Goal: Task Accomplishment & Management: Manage account settings

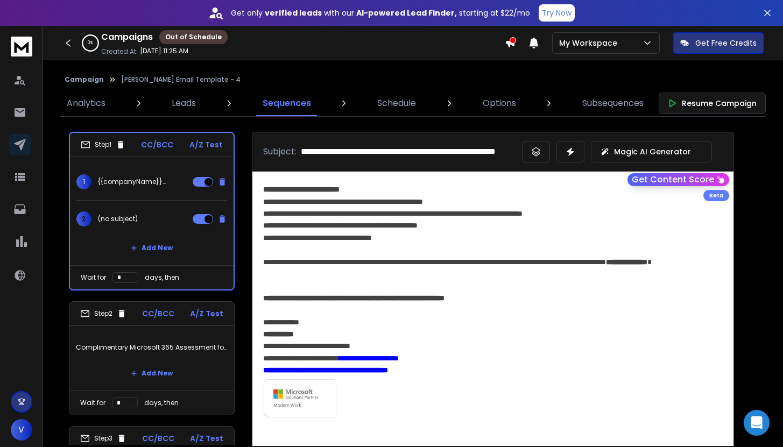
scroll to position [4, 0]
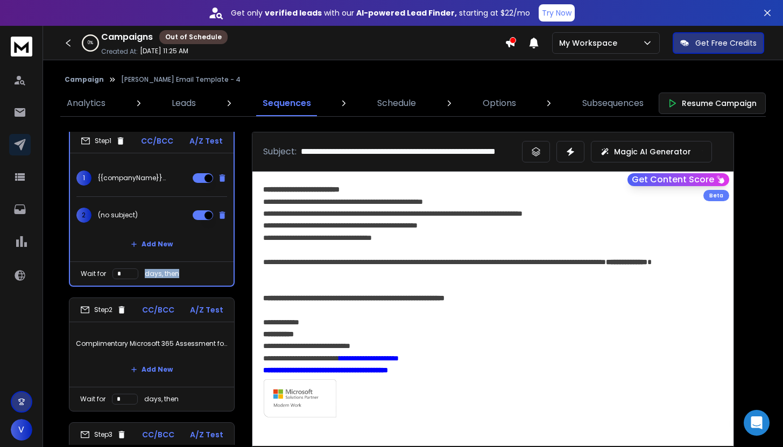
drag, startPoint x: 242, startPoint y: 263, endPoint x: 244, endPoint y: 272, distance: 9.9
click at [244, 272] on div "**********" at bounding box center [413, 304] width 689 height 345
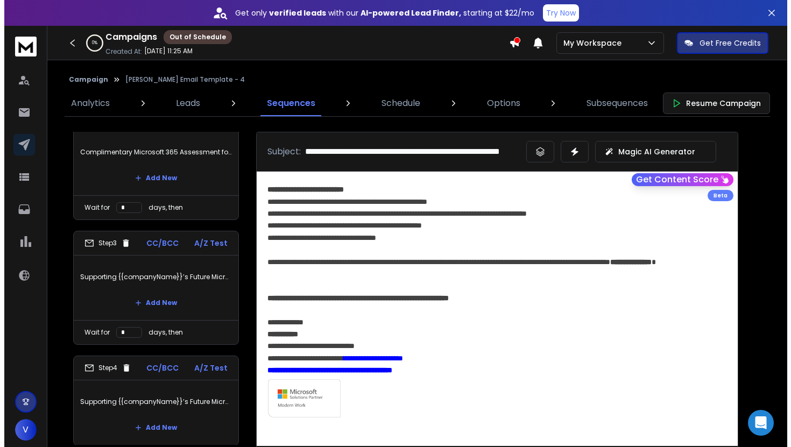
scroll to position [196, 0]
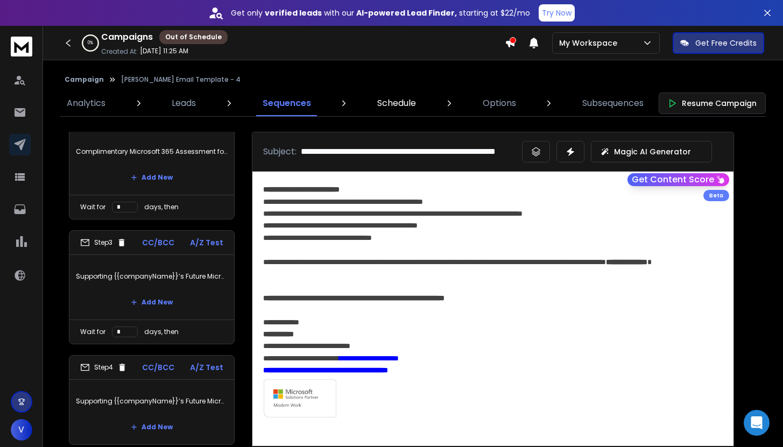
click at [399, 105] on p "Schedule" at bounding box center [396, 103] width 39 height 13
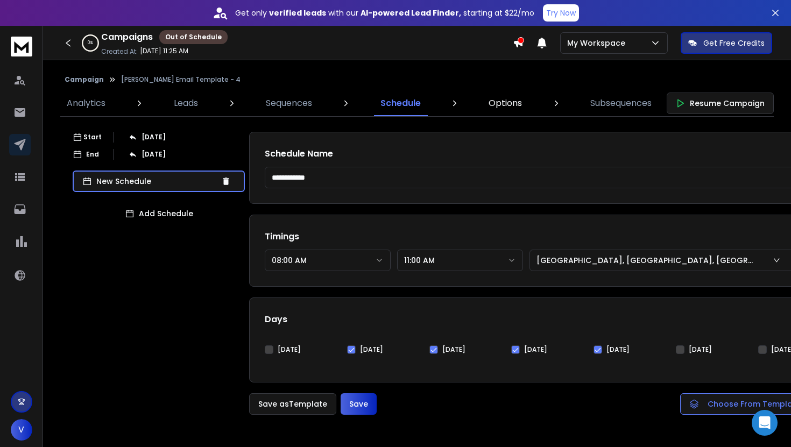
click at [500, 103] on p "Options" at bounding box center [504, 103] width 33 height 13
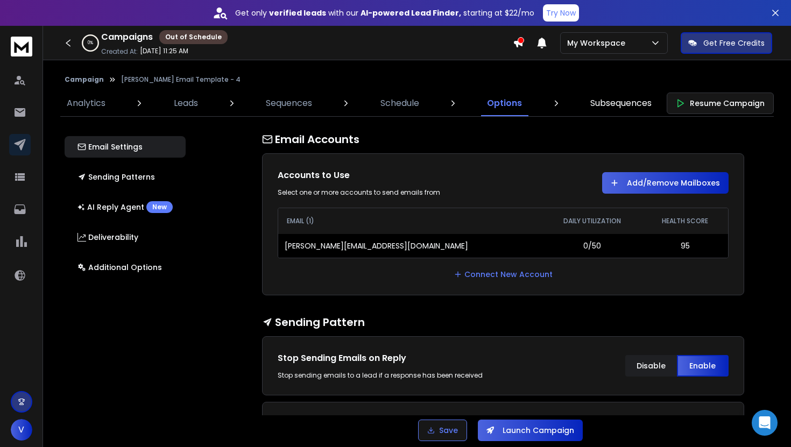
click at [608, 109] on p "Subsequences" at bounding box center [620, 103] width 61 height 13
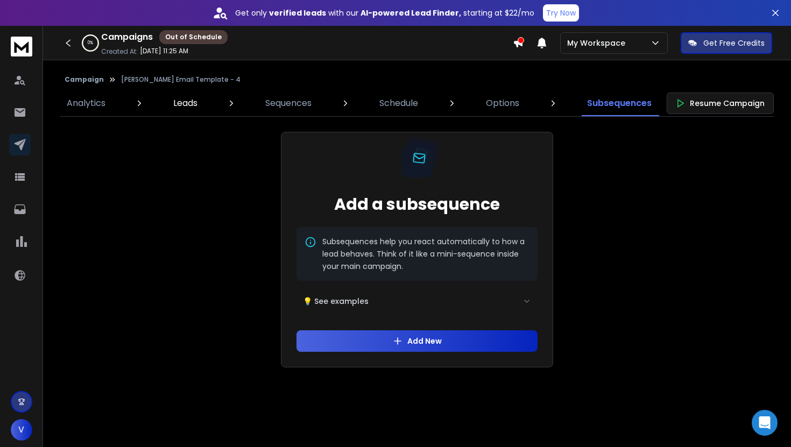
click at [181, 105] on p "Leads" at bounding box center [185, 103] width 24 height 13
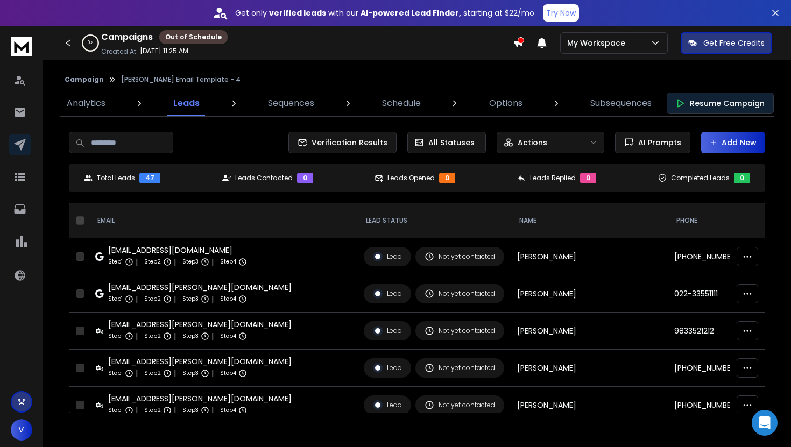
click at [706, 104] on button "Resume Campaign" at bounding box center [720, 104] width 107 height 22
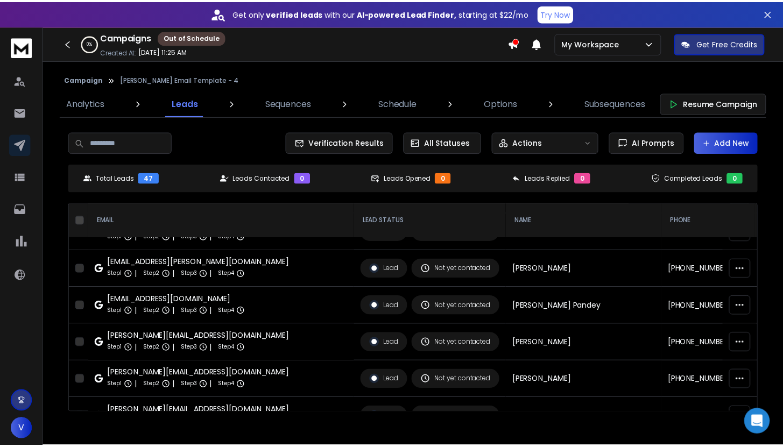
scroll to position [1586, 0]
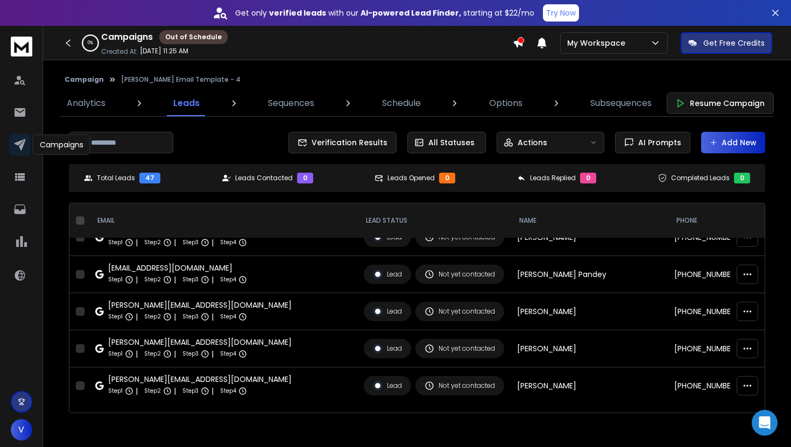
click at [17, 145] on icon at bounding box center [19, 144] width 11 height 11
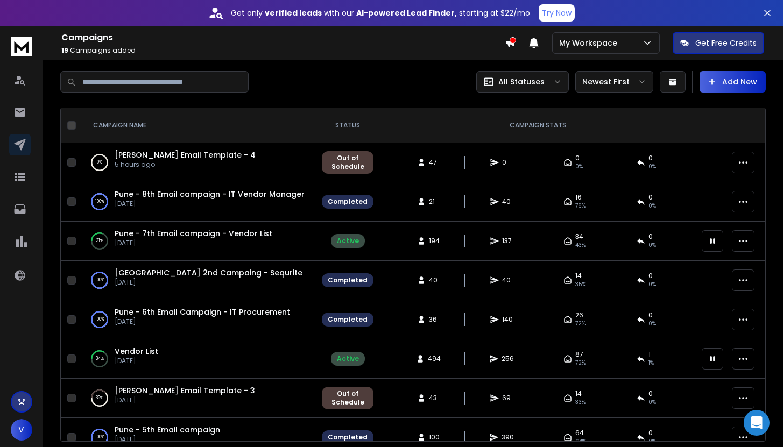
click at [144, 152] on span "[PERSON_NAME] Email Template - 4" at bounding box center [185, 155] width 141 height 11
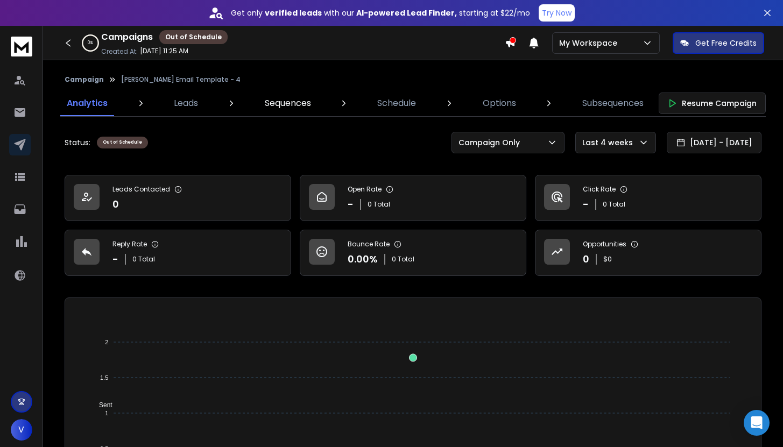
click at [287, 103] on p "Sequences" at bounding box center [288, 103] width 46 height 13
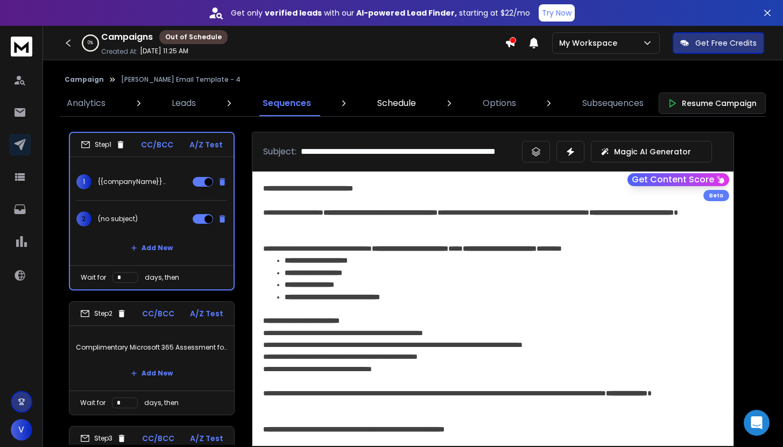
click at [413, 102] on p "Schedule" at bounding box center [396, 103] width 39 height 13
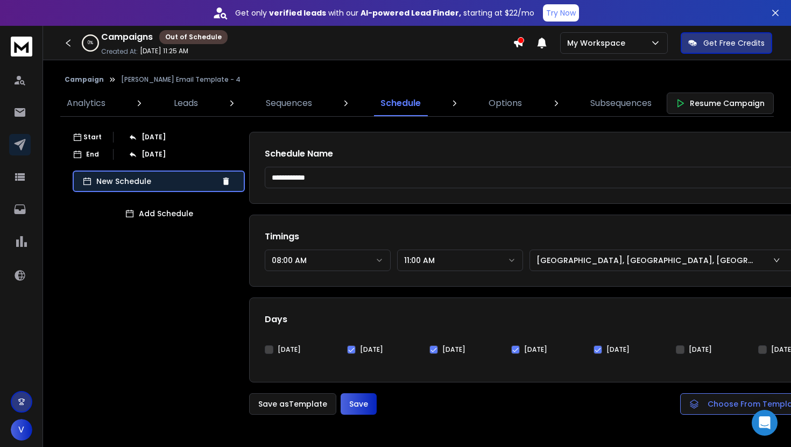
click at [229, 180] on icon at bounding box center [226, 181] width 10 height 10
select select "********"
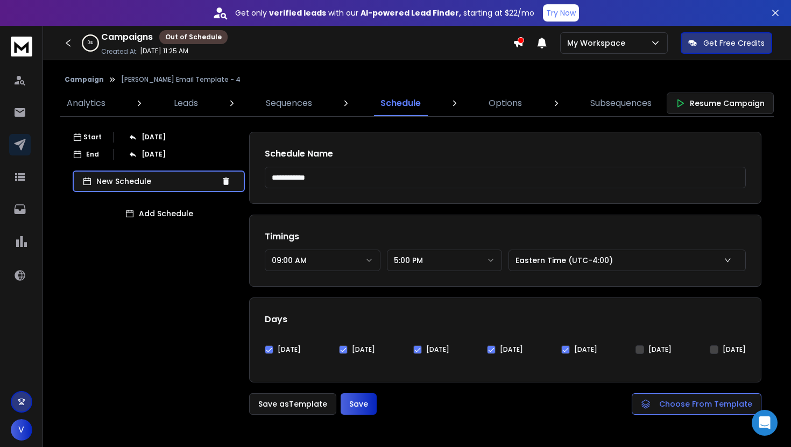
click at [157, 212] on button "Add Schedule" at bounding box center [159, 214] width 172 height 22
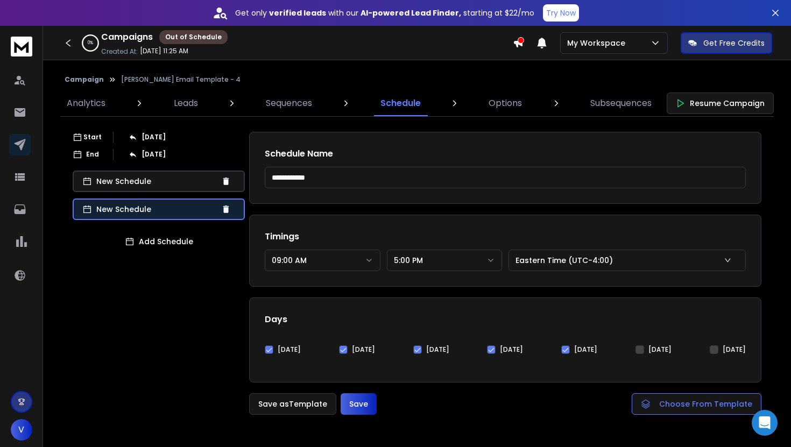
click at [133, 210] on p "New Schedule" at bounding box center [156, 209] width 121 height 11
click at [84, 208] on icon at bounding box center [87, 209] width 10 height 10
click at [225, 210] on icon at bounding box center [226, 210] width 6 height 8
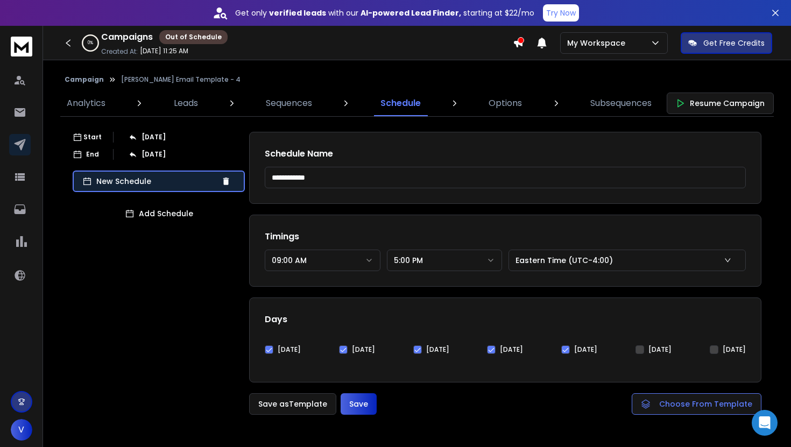
click at [228, 183] on icon at bounding box center [226, 182] width 6 height 8
click at [228, 180] on icon at bounding box center [226, 181] width 10 height 10
click at [166, 133] on p "[DATE]" at bounding box center [153, 137] width 24 height 9
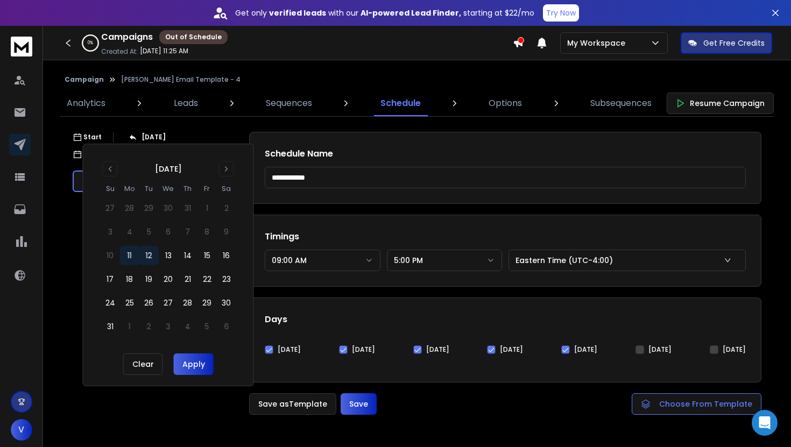
click at [147, 256] on button "12" at bounding box center [148, 255] width 19 height 19
click at [194, 365] on button "Apply" at bounding box center [194, 364] width 40 height 22
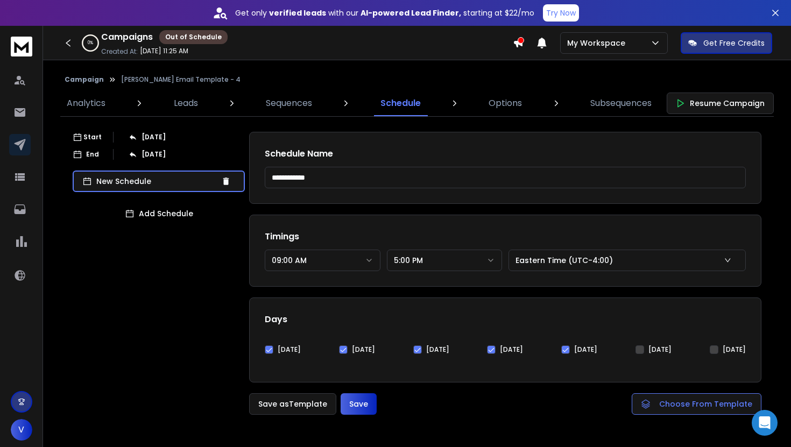
click at [154, 152] on p "[DATE]" at bounding box center [153, 154] width 24 height 9
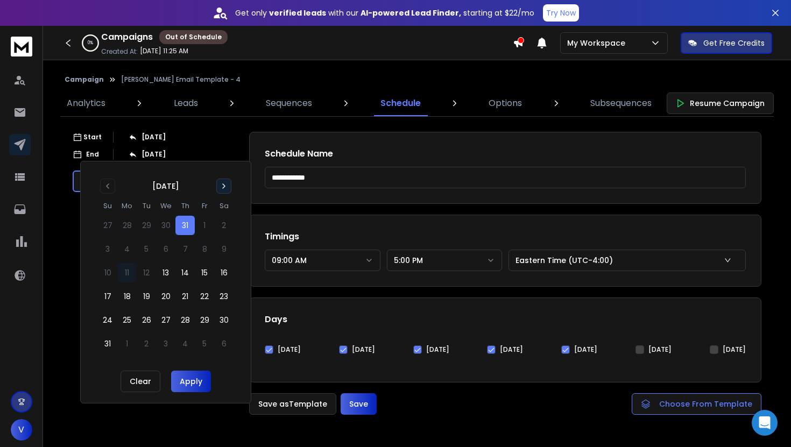
click at [224, 188] on icon "Go to next month" at bounding box center [223, 186] width 9 height 9
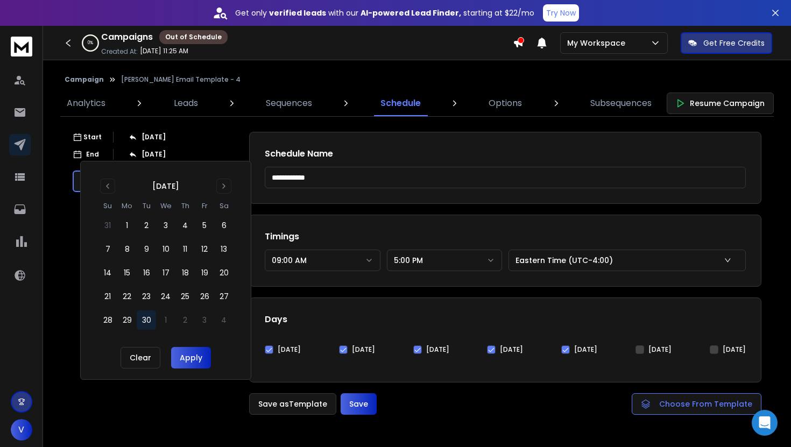
click at [150, 321] on button "30" at bounding box center [146, 319] width 19 height 19
click at [195, 357] on button "Apply" at bounding box center [191, 358] width 40 height 22
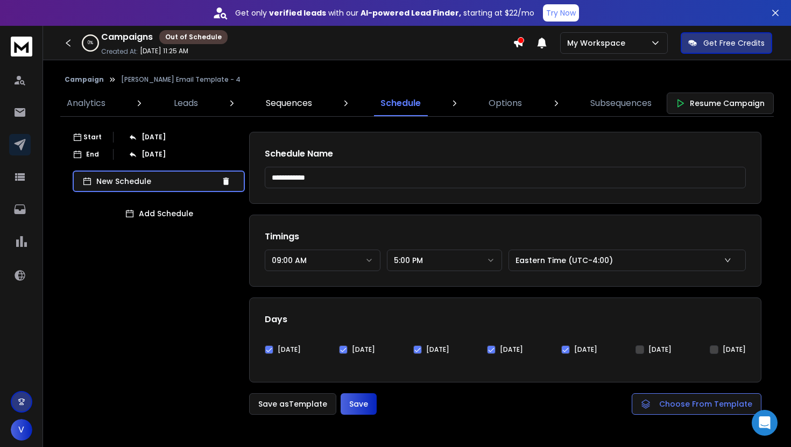
click at [306, 107] on p "Sequences" at bounding box center [289, 103] width 46 height 13
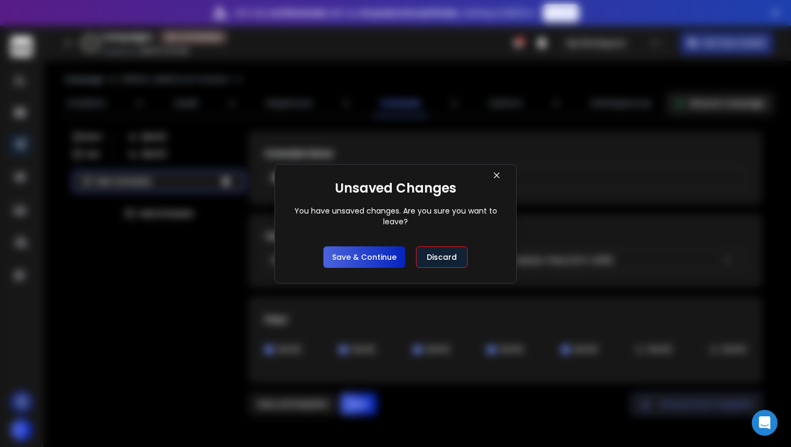
click at [348, 254] on button "Save & Continue" at bounding box center [364, 257] width 82 height 22
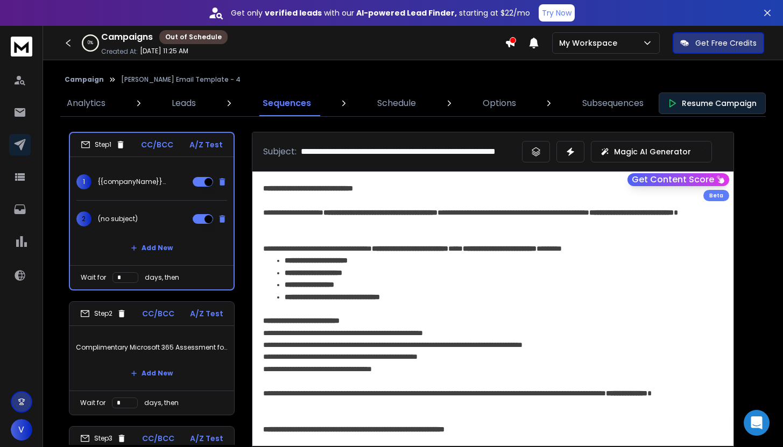
click at [672, 100] on polygon at bounding box center [673, 104] width 6 height 8
click at [402, 105] on p "Schedule" at bounding box center [396, 103] width 39 height 13
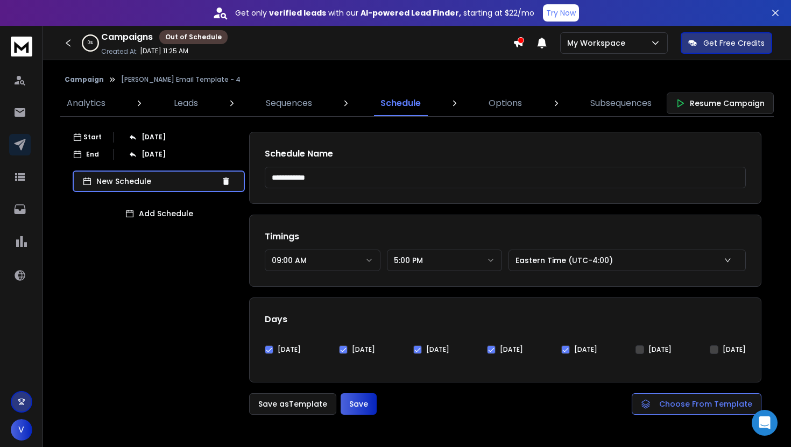
click at [330, 178] on input "**********" at bounding box center [505, 178] width 481 height 22
drag, startPoint x: 332, startPoint y: 178, endPoint x: 258, endPoint y: 179, distance: 74.8
click at [258, 179] on div "**********" at bounding box center [505, 168] width 512 height 72
click at [359, 405] on button "Save" at bounding box center [359, 404] width 36 height 22
click at [19, 148] on icon at bounding box center [19, 144] width 13 height 13
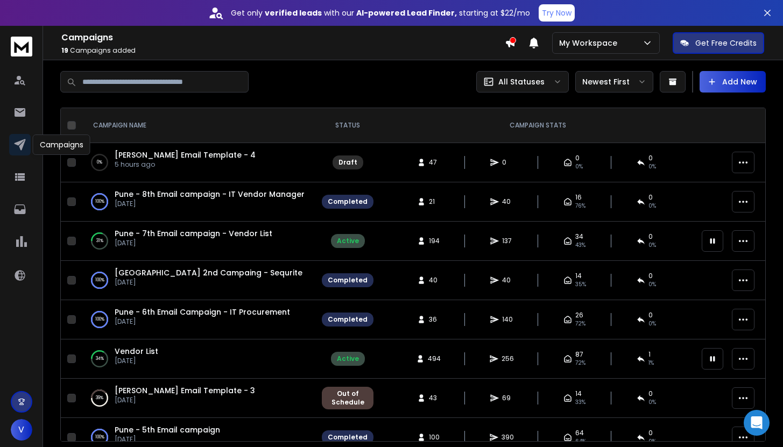
click at [138, 389] on span "[PERSON_NAME] Email Template - 3" at bounding box center [185, 390] width 140 height 11
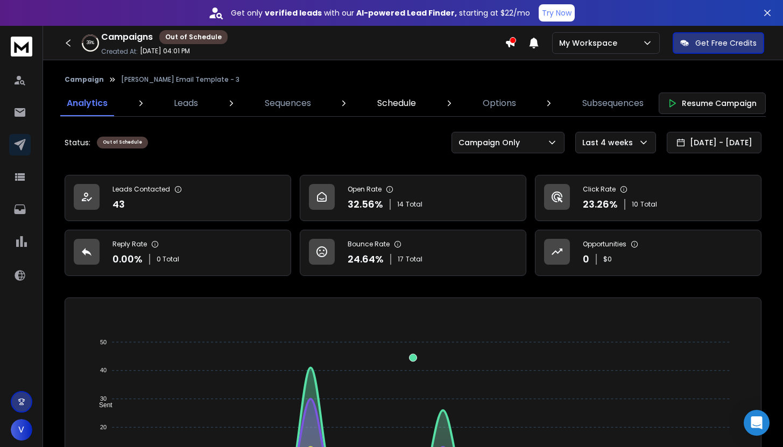
click at [401, 102] on p "Schedule" at bounding box center [396, 103] width 39 height 13
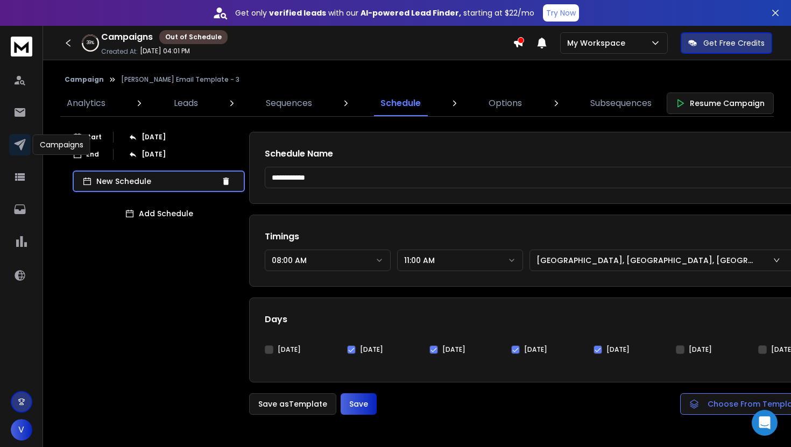
click at [25, 143] on icon at bounding box center [19, 144] width 13 height 13
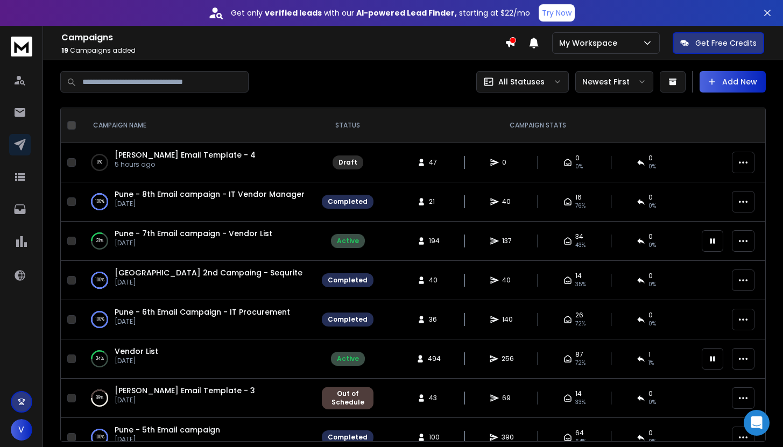
click at [212, 155] on span "[PERSON_NAME] Email Template - 4" at bounding box center [185, 155] width 141 height 11
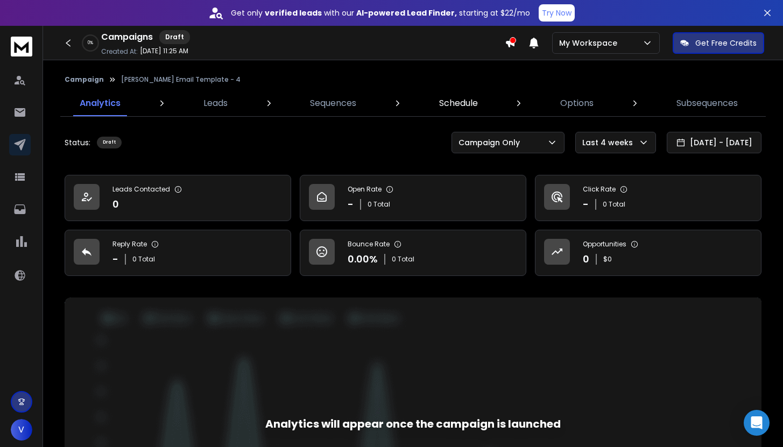
click at [448, 99] on p "Schedule" at bounding box center [458, 103] width 39 height 13
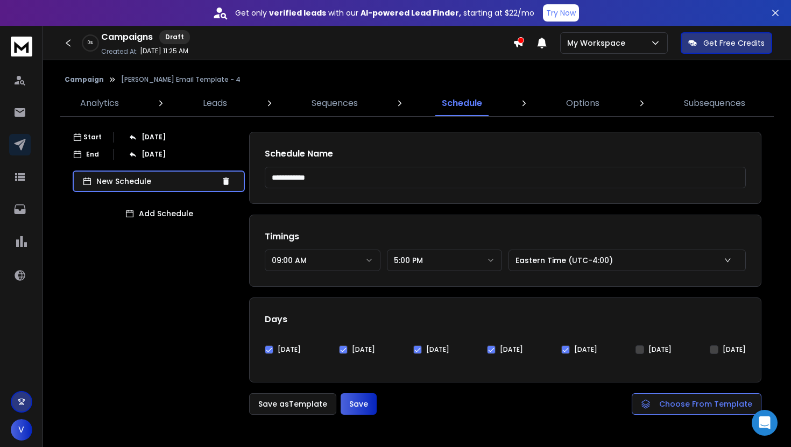
click at [166, 155] on p "[DATE]" at bounding box center [153, 154] width 24 height 9
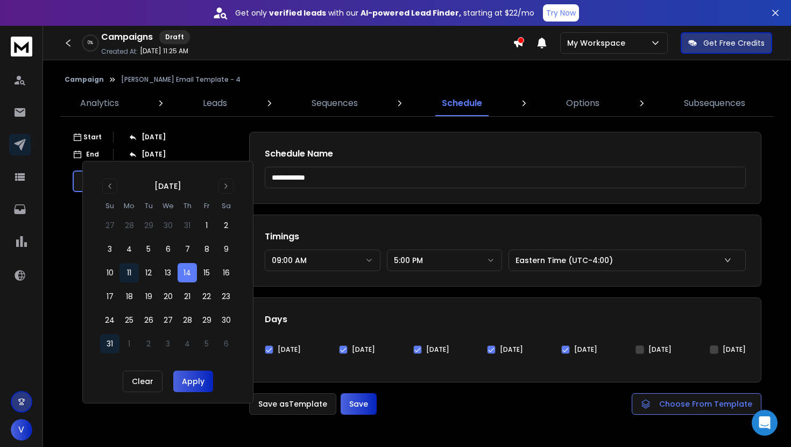
click at [107, 342] on button "31" at bounding box center [109, 343] width 19 height 19
click at [196, 381] on button "Apply" at bounding box center [193, 382] width 40 height 22
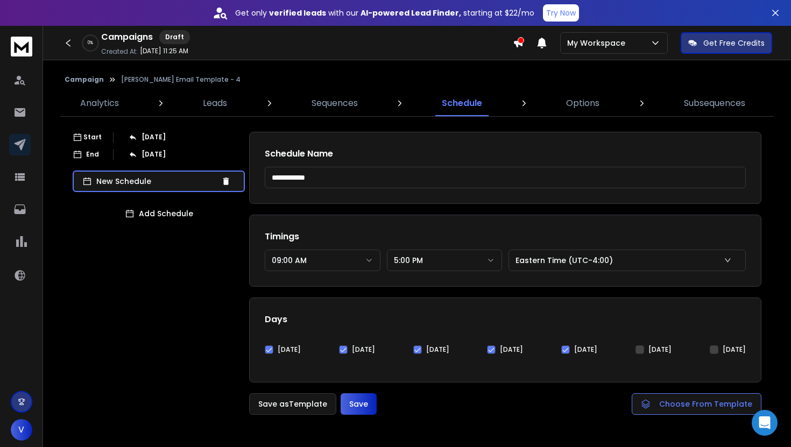
click at [357, 403] on button "Save" at bounding box center [359, 404] width 36 height 22
click at [570, 101] on p "Options" at bounding box center [582, 103] width 33 height 13
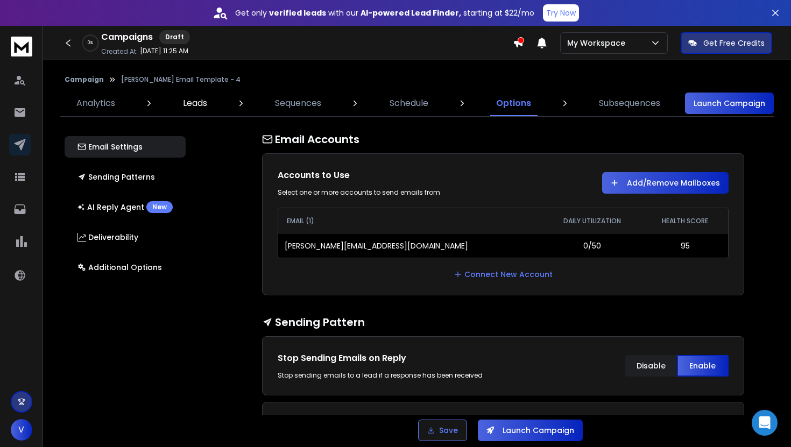
click at [193, 103] on p "Leads" at bounding box center [195, 103] width 24 height 13
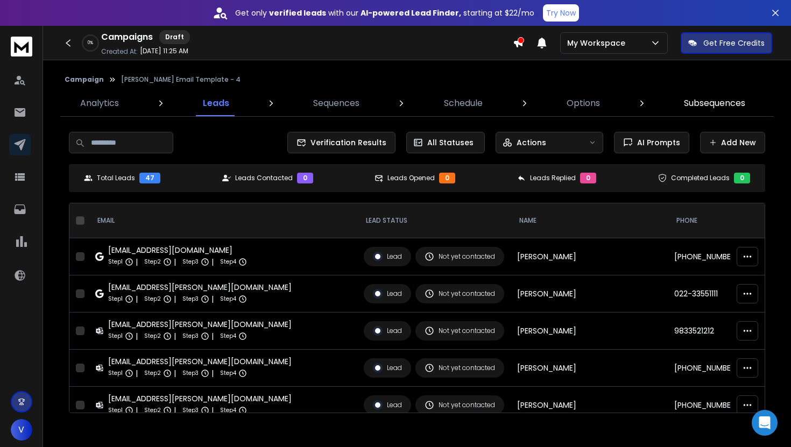
click at [716, 105] on p "Subsequences" at bounding box center [714, 103] width 61 height 13
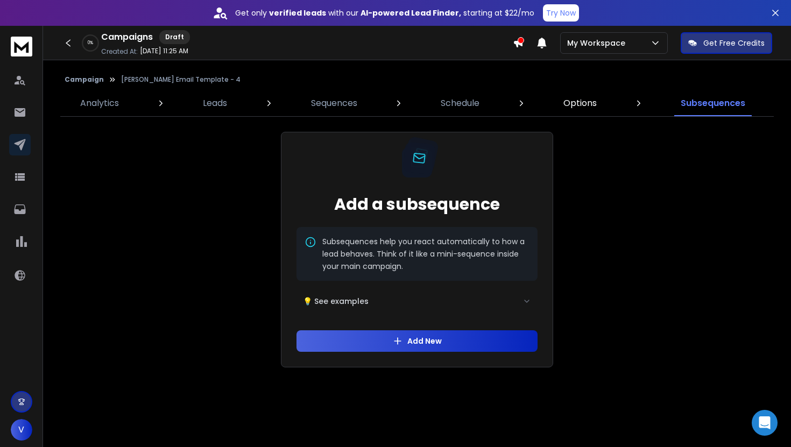
click at [593, 101] on p "Options" at bounding box center [579, 103] width 33 height 13
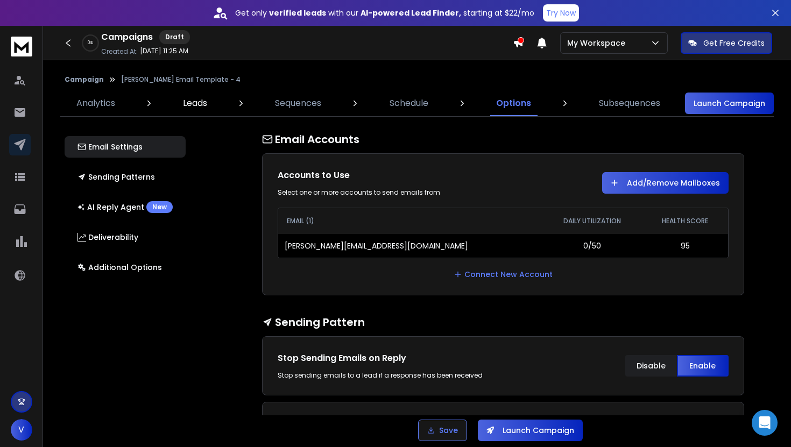
click at [190, 105] on p "Leads" at bounding box center [195, 103] width 24 height 13
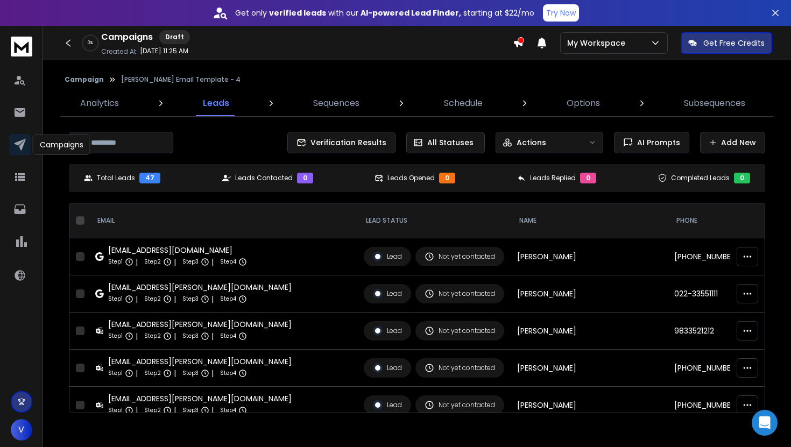
click at [17, 141] on icon at bounding box center [19, 144] width 13 height 13
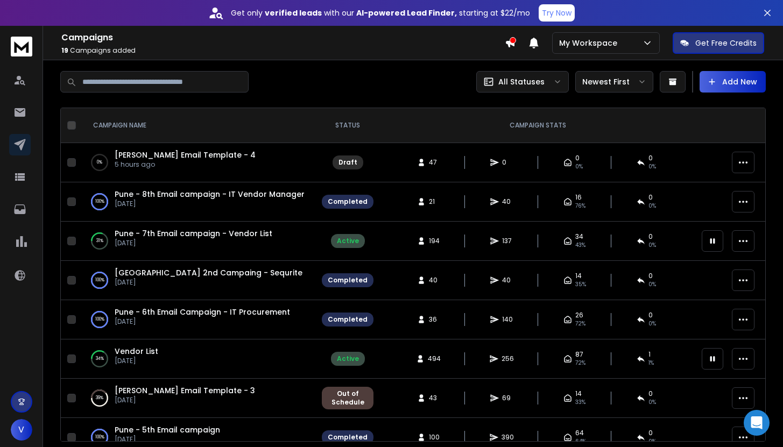
click at [169, 155] on span "[PERSON_NAME] Email Template - 4" at bounding box center [185, 155] width 141 height 11
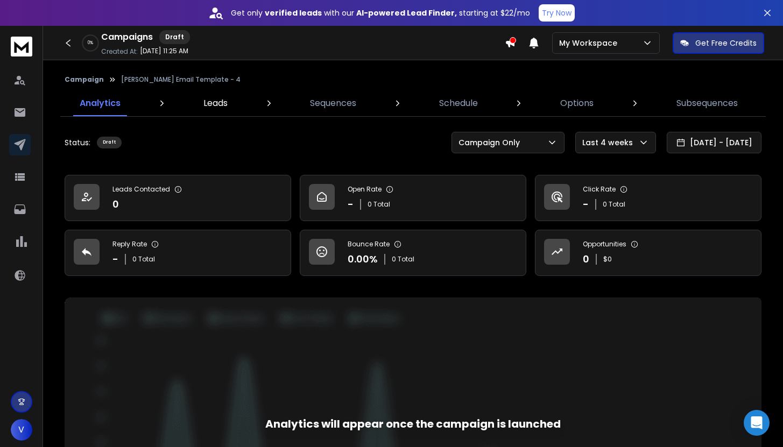
click at [219, 104] on p "Leads" at bounding box center [215, 103] width 24 height 13
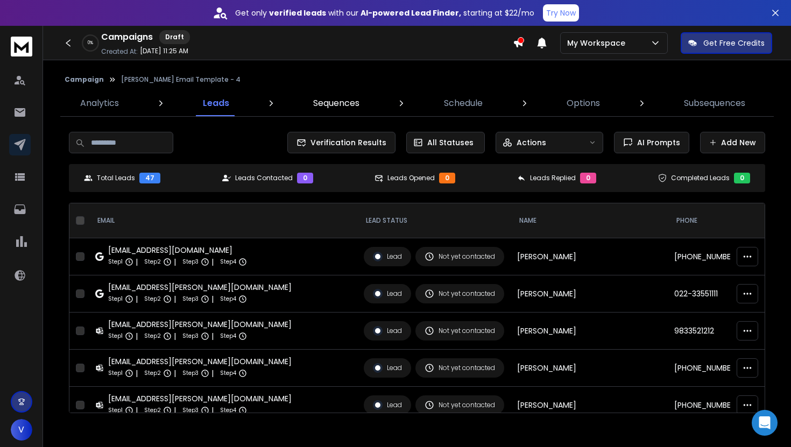
click at [337, 101] on p "Sequences" at bounding box center [336, 103] width 46 height 13
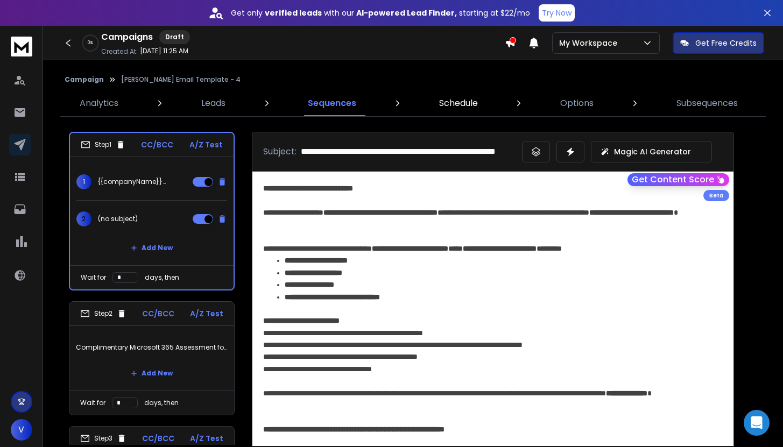
click at [476, 103] on p "Schedule" at bounding box center [458, 103] width 39 height 13
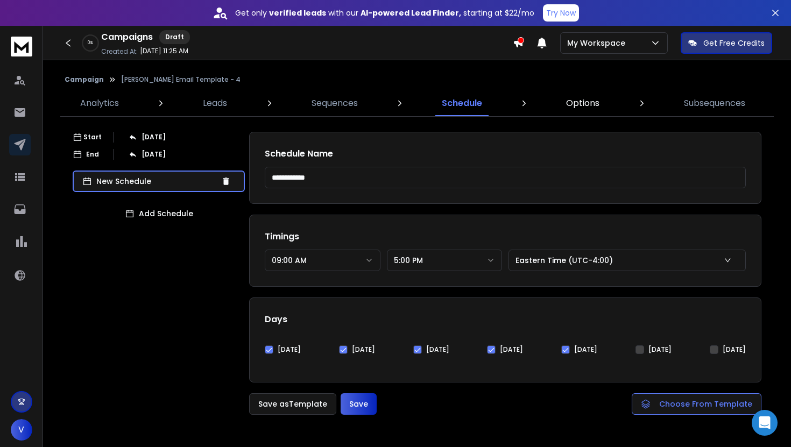
click at [585, 105] on p "Options" at bounding box center [582, 103] width 33 height 13
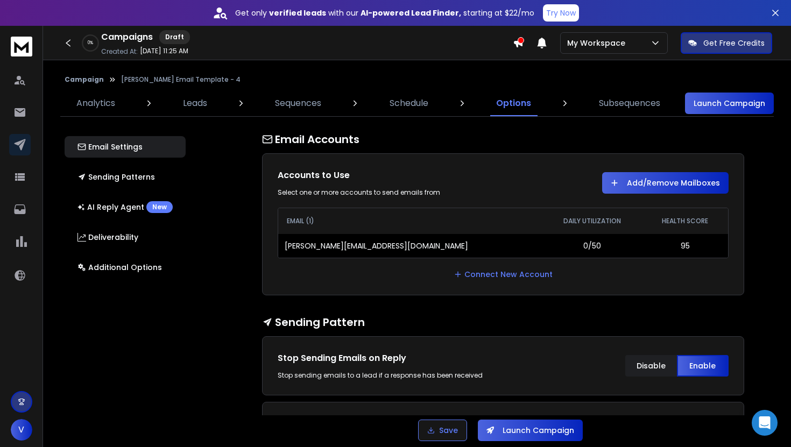
click at [521, 431] on button "Launch Campaign" at bounding box center [530, 431] width 105 height 22
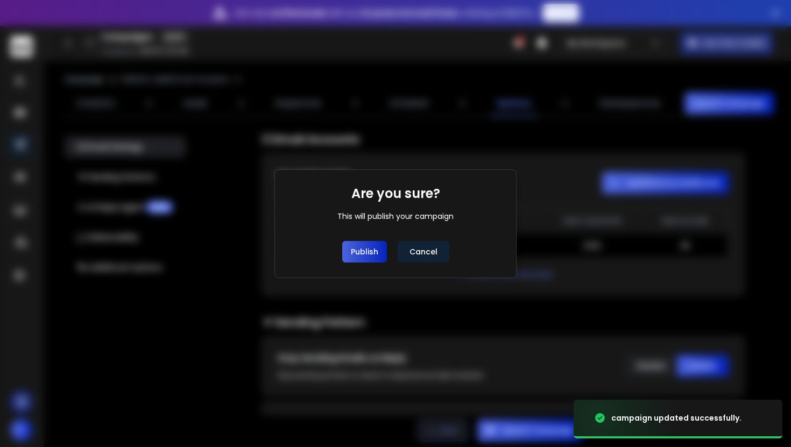
click at [363, 250] on button "Publish" at bounding box center [364, 252] width 45 height 22
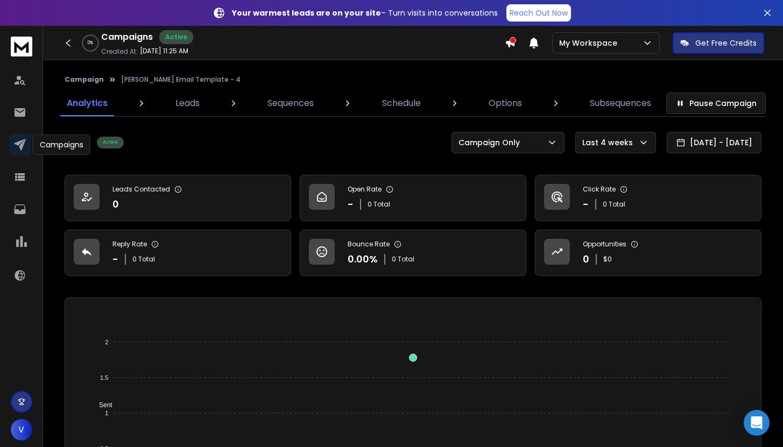
click at [16, 143] on icon at bounding box center [19, 144] width 11 height 11
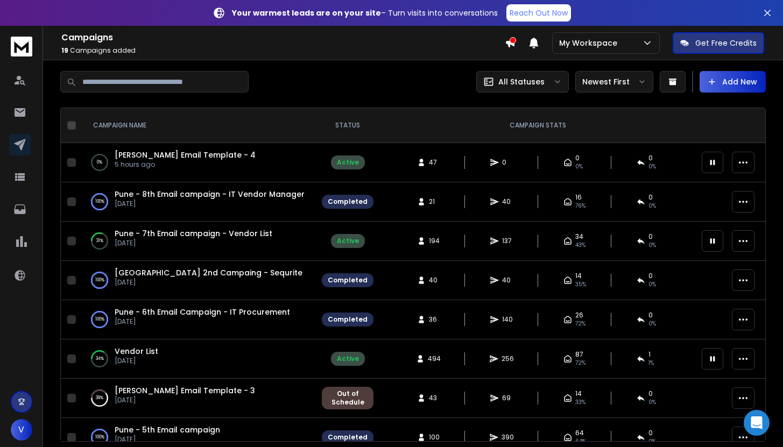
click at [165, 194] on span "Pune - 8th Email campaign - IT Vendor Manager" at bounding box center [210, 194] width 190 height 11
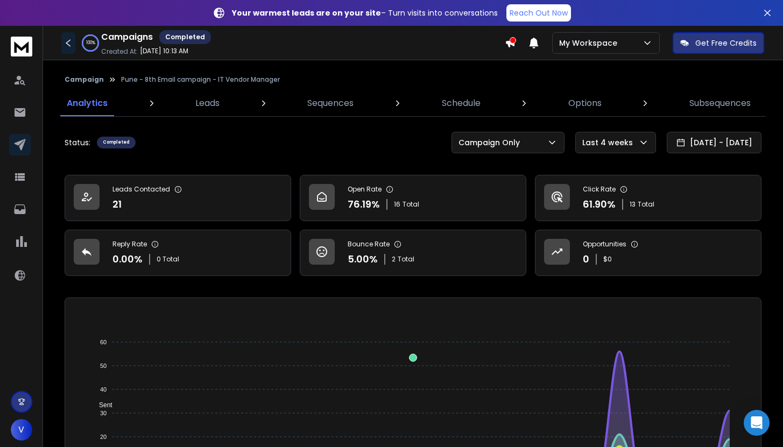
click at [67, 45] on icon at bounding box center [68, 43] width 10 height 10
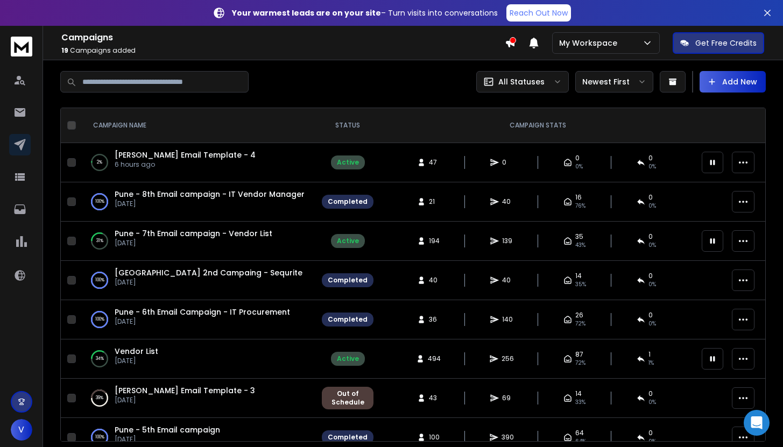
click at [186, 231] on span "Pune - 7th Email campaign - Vendor List" at bounding box center [194, 233] width 158 height 11
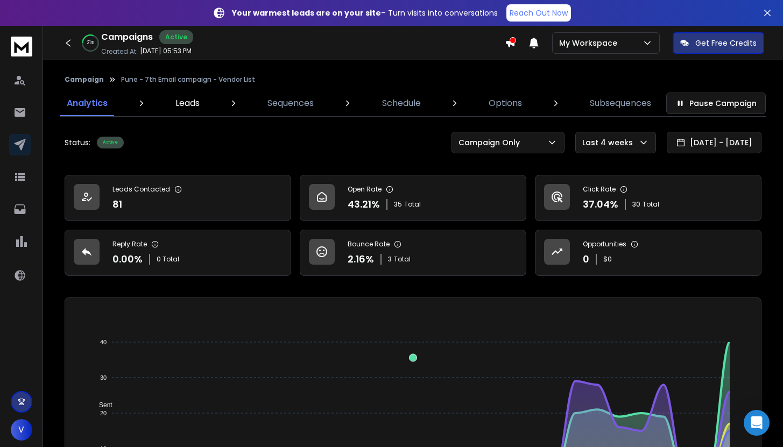
click at [188, 105] on p "Leads" at bounding box center [187, 103] width 24 height 13
click at [63, 42] on icon at bounding box center [68, 43] width 10 height 10
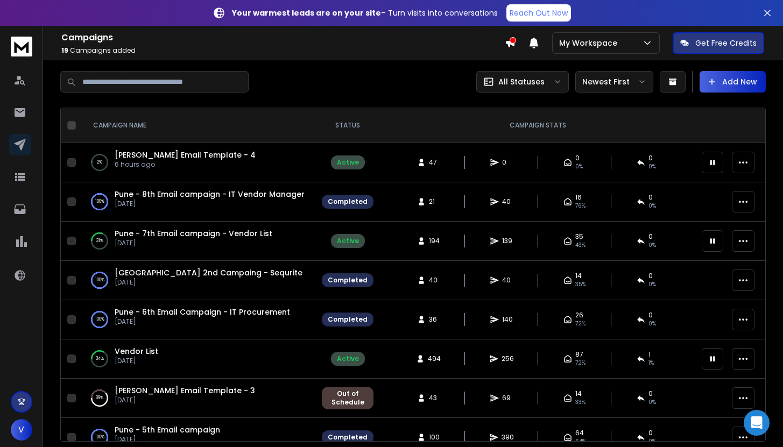
click at [193, 309] on span "Pune - 6th Email Campaign - IT Procurement" at bounding box center [202, 312] width 175 height 11
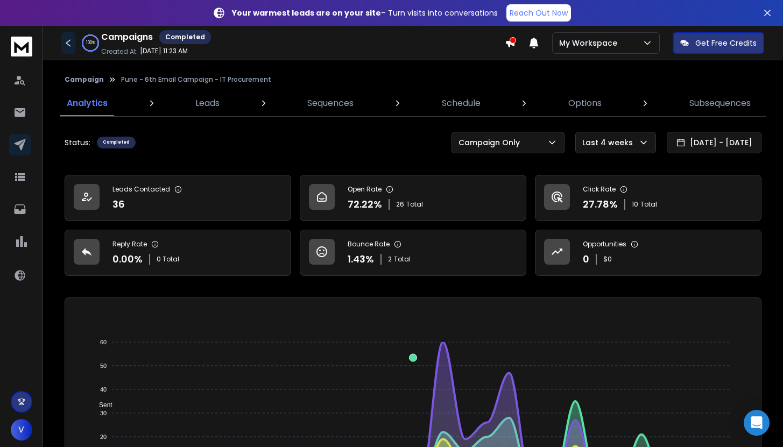
click at [69, 46] on icon at bounding box center [68, 43] width 10 height 10
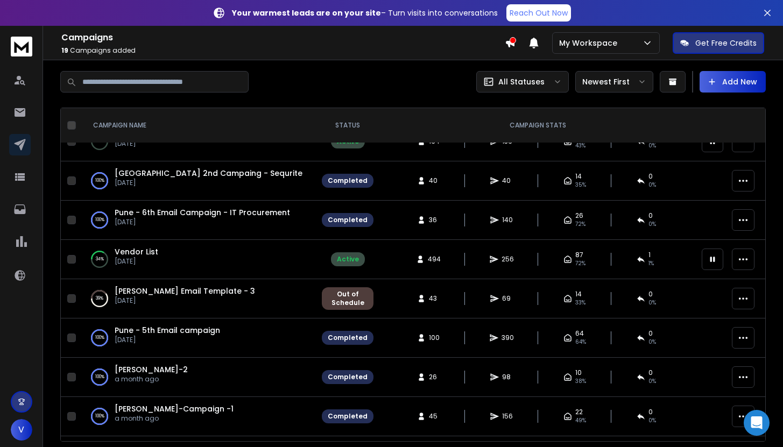
scroll to position [101, 0]
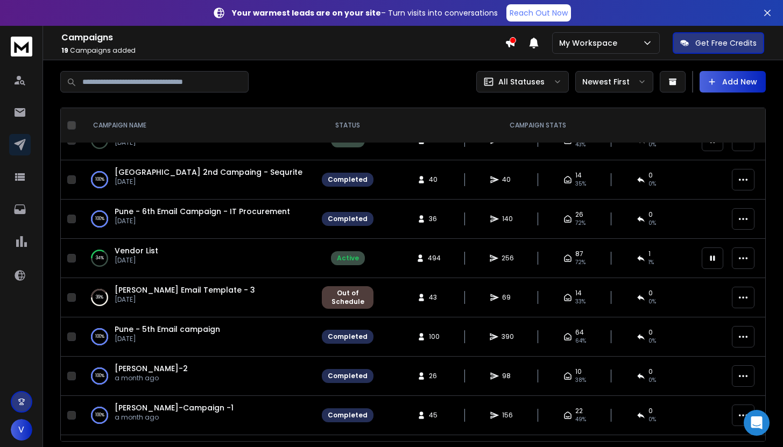
click at [139, 252] on span "Vendor List" at bounding box center [137, 250] width 44 height 11
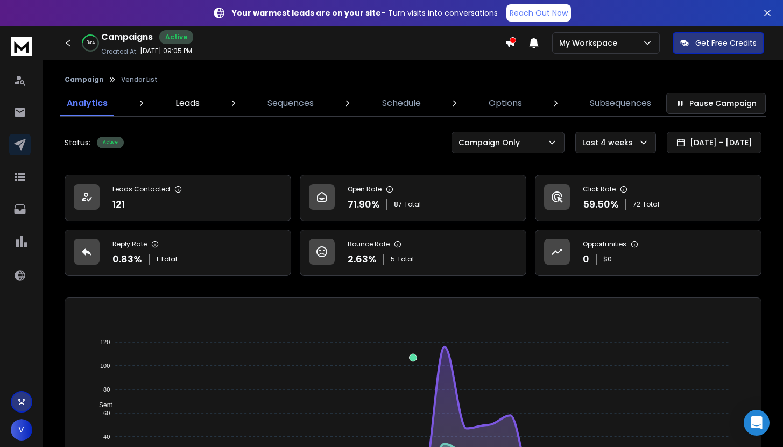
click at [192, 106] on p "Leads" at bounding box center [187, 103] width 24 height 13
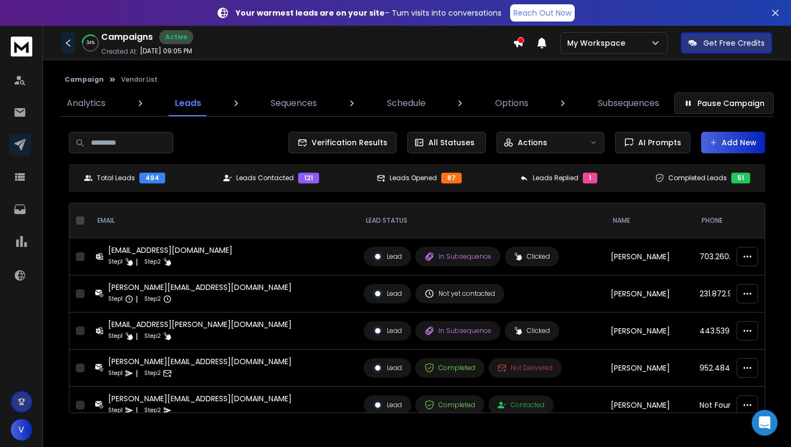
click at [66, 42] on icon at bounding box center [68, 43] width 10 height 10
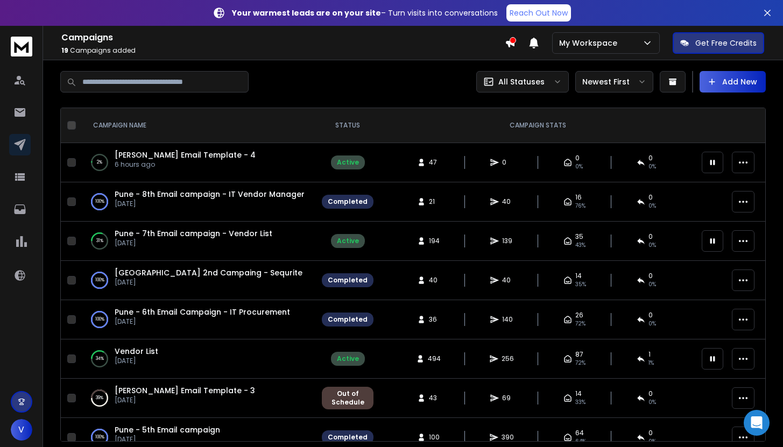
click at [738, 162] on icon "button" at bounding box center [743, 162] width 11 height 11
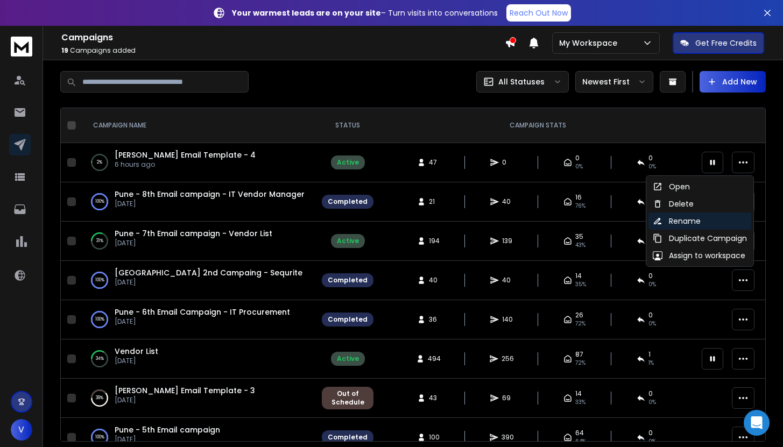
click at [315, 86] on div at bounding box center [236, 82] width 353 height 22
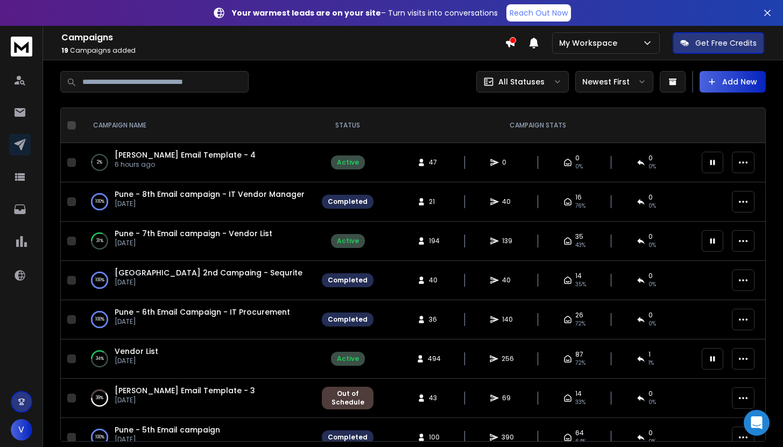
click at [155, 153] on span "[PERSON_NAME] Email Template - 4" at bounding box center [185, 155] width 141 height 11
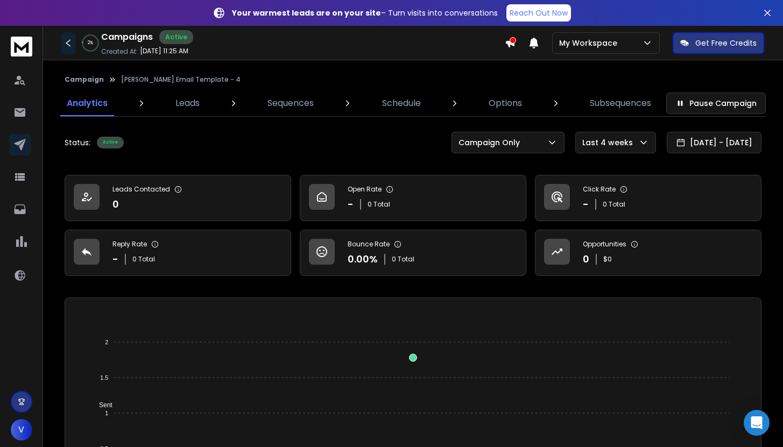
click at [66, 42] on icon at bounding box center [68, 42] width 4 height 7
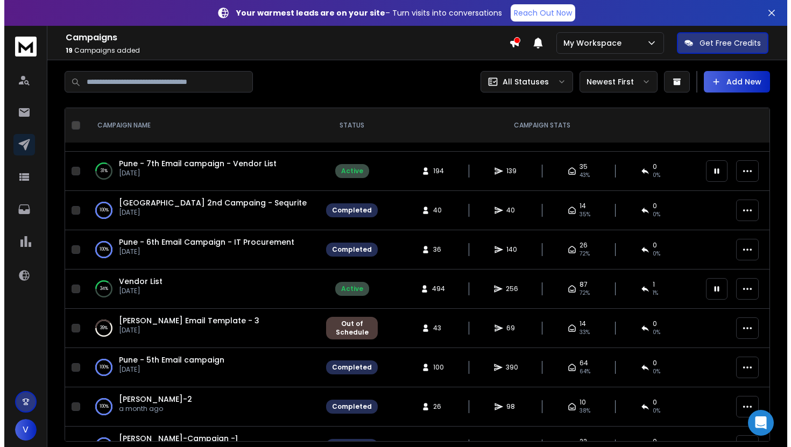
scroll to position [74, 0]
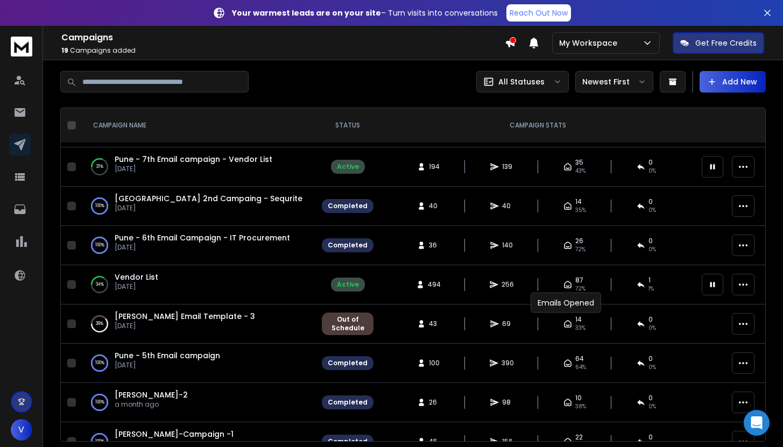
click at [575, 327] on span "33 %" at bounding box center [580, 328] width 10 height 9
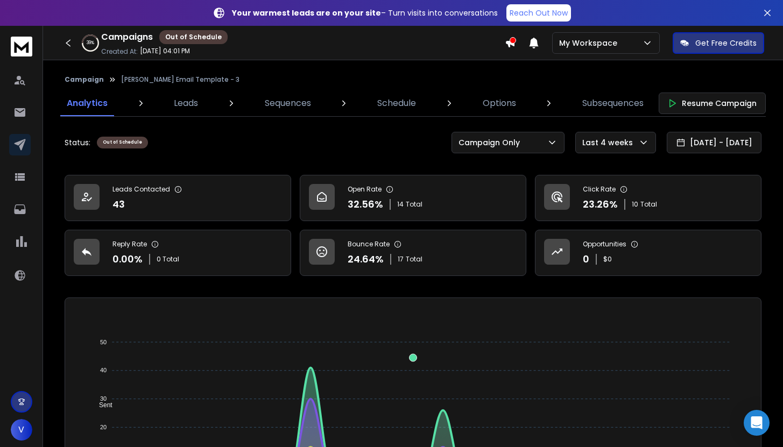
click at [410, 202] on span "Total" at bounding box center [414, 204] width 17 height 9
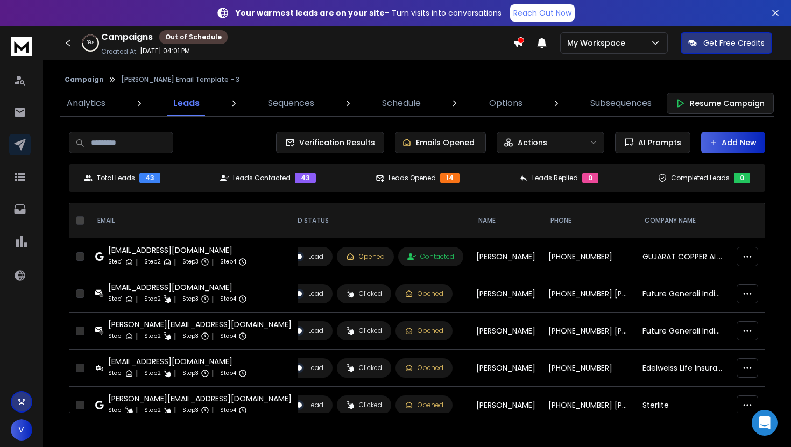
scroll to position [0, 25]
copy td "GUJARAT COPPER"
drag, startPoint x: 629, startPoint y: 254, endPoint x: 700, endPoint y: 260, distance: 71.8
click at [700, 260] on td "GUJARAT COPPER ALLOYS LIMITED" at bounding box center [683, 256] width 94 height 37
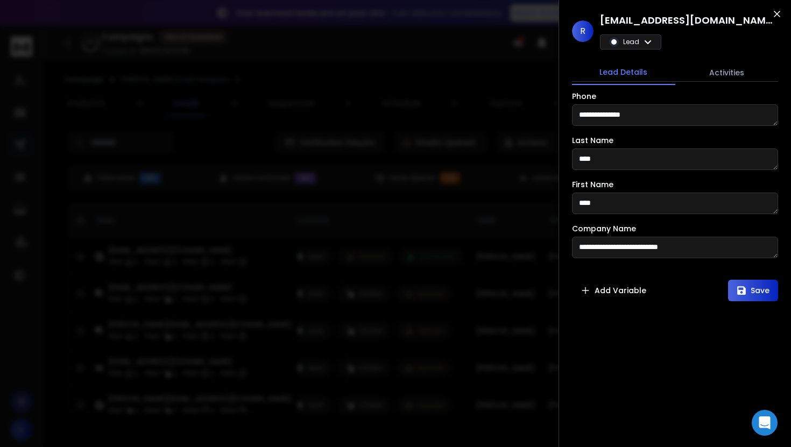
click at [776, 15] on icon "button" at bounding box center [776, 14] width 11 height 11
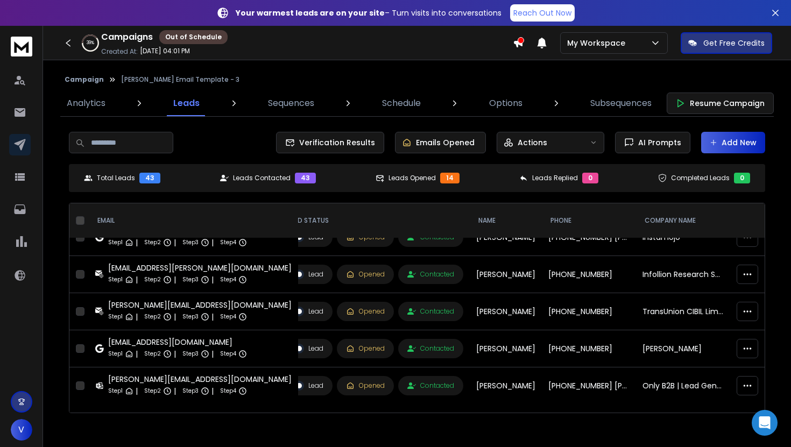
scroll to position [362, 25]
click at [346, 270] on div "Opened" at bounding box center [365, 274] width 39 height 9
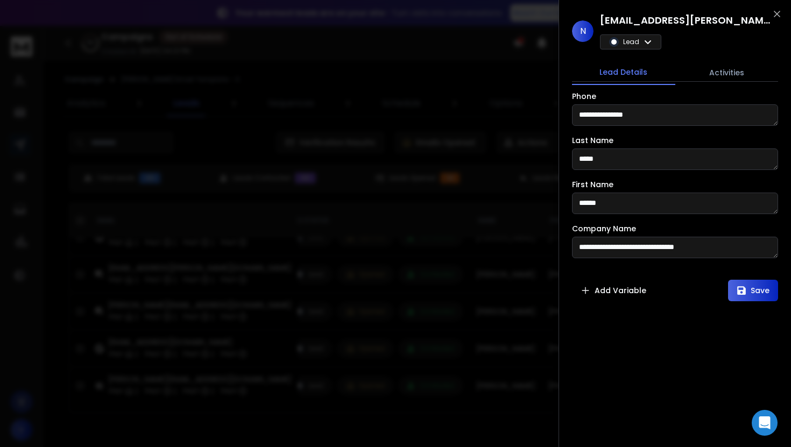
click at [730, 72] on button "Activities" at bounding box center [726, 73] width 103 height 24
click at [639, 73] on button "Lead Details" at bounding box center [623, 72] width 103 height 25
click at [777, 16] on icon "button" at bounding box center [776, 14] width 11 height 11
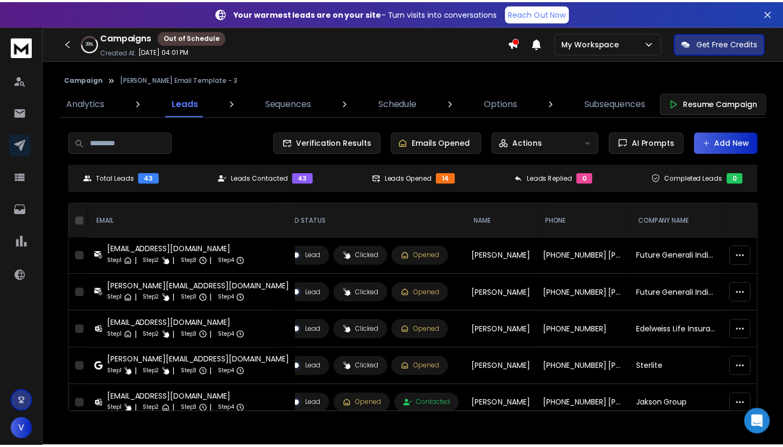
scroll to position [0, 25]
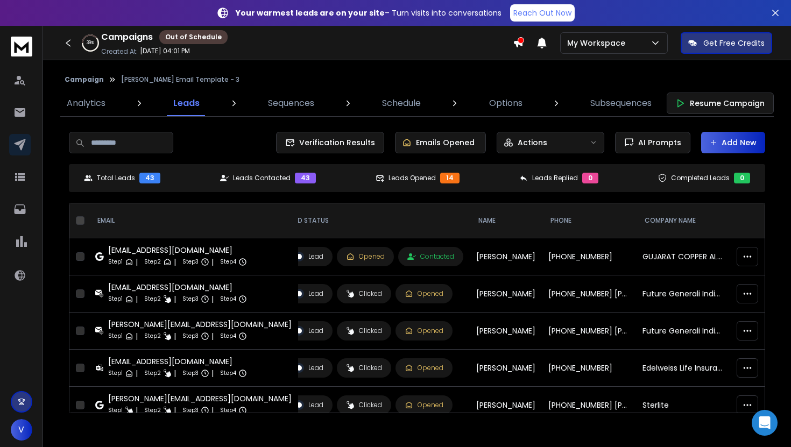
click at [674, 256] on td "GUJARAT COPPER ALLOYS LIMITED" at bounding box center [683, 256] width 94 height 37
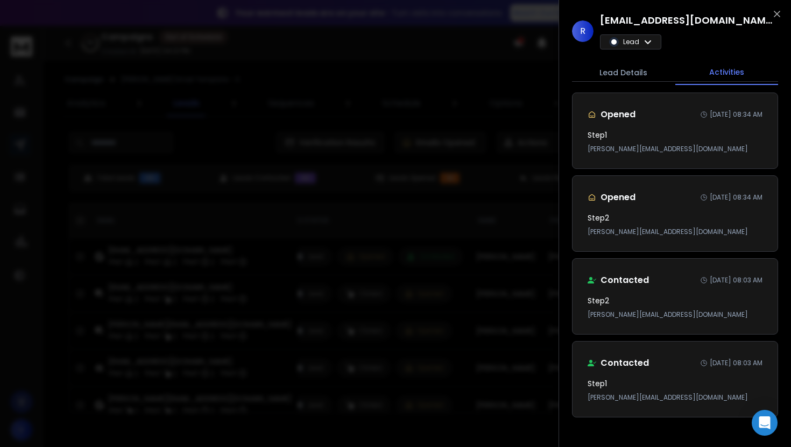
click at [726, 75] on button "Activities" at bounding box center [726, 72] width 103 height 25
click at [780, 12] on icon "button" at bounding box center [776, 14] width 11 height 11
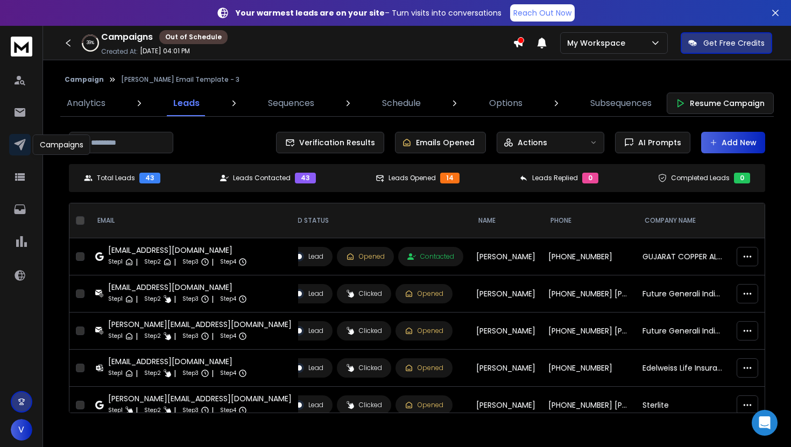
click at [17, 143] on icon at bounding box center [19, 144] width 11 height 11
